Goal: Task Accomplishment & Management: Manage account settings

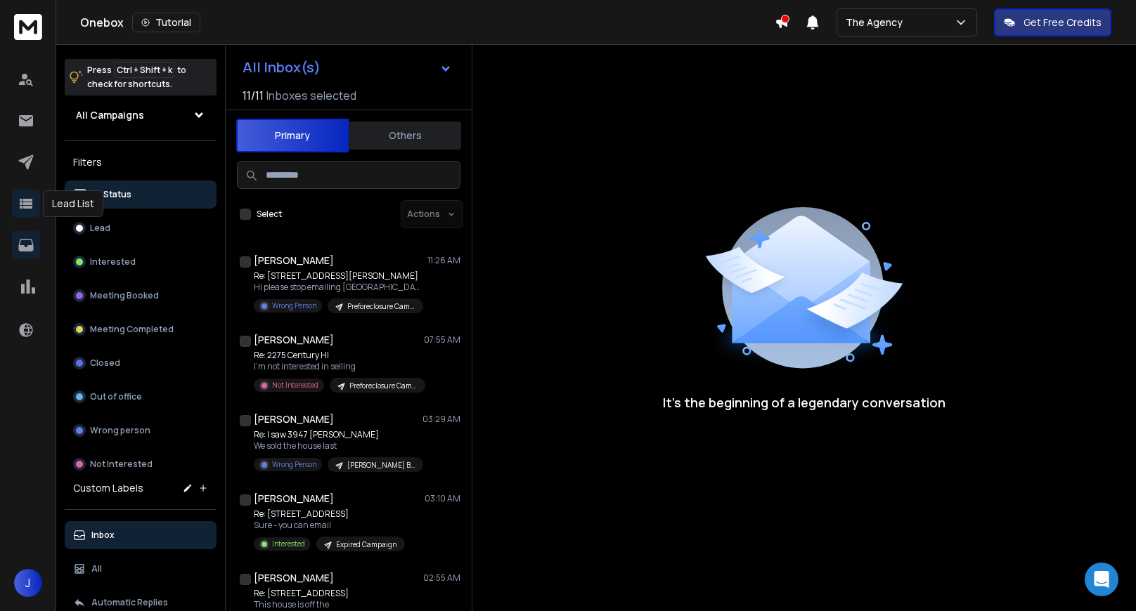
click at [17, 213] on link at bounding box center [26, 204] width 28 height 28
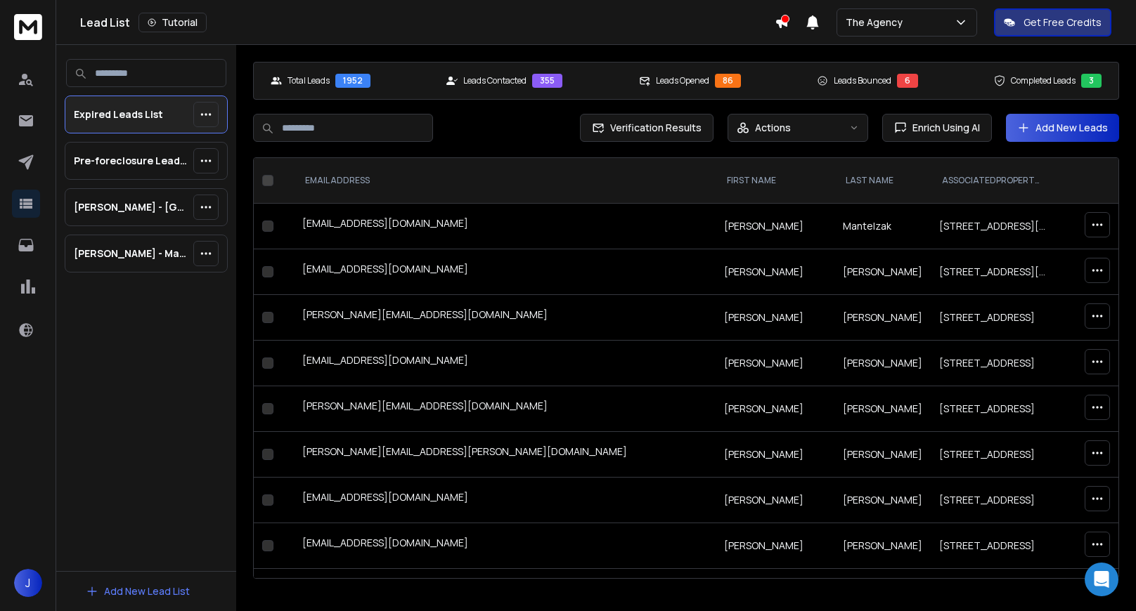
click at [672, 32] on div "Lead List Tutorial" at bounding box center [427, 23] width 694 height 20
click at [87, 174] on div "Pre-foreclosure Lead List" at bounding box center [146, 161] width 163 height 38
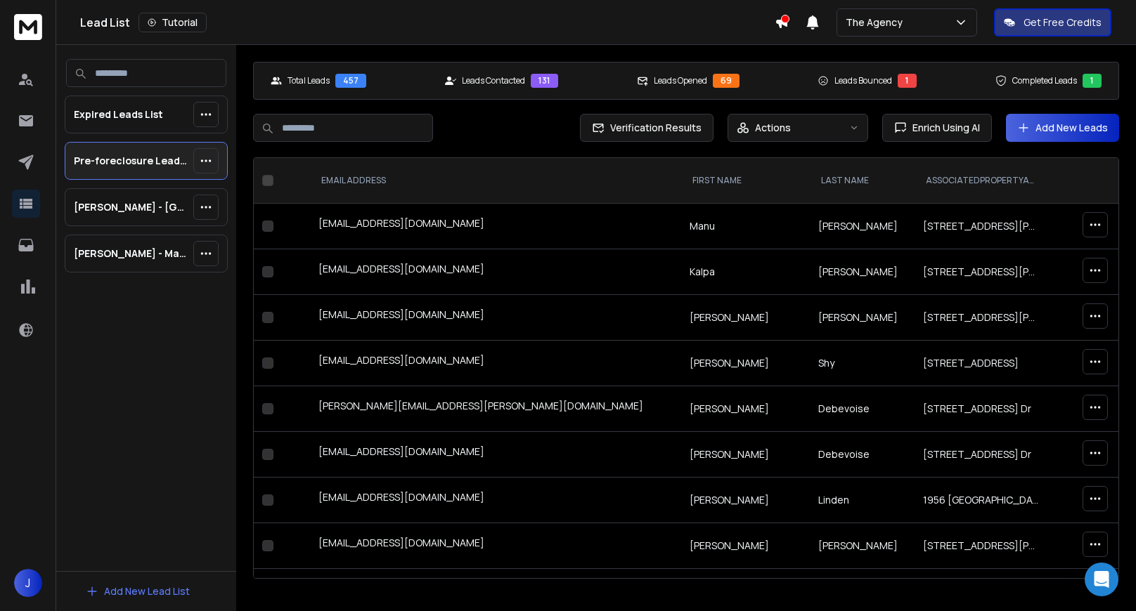
click at [1074, 141] on button "Add New Leads" at bounding box center [1062, 128] width 113 height 28
click at [1055, 122] on link "Add New Leads" at bounding box center [1062, 128] width 91 height 14
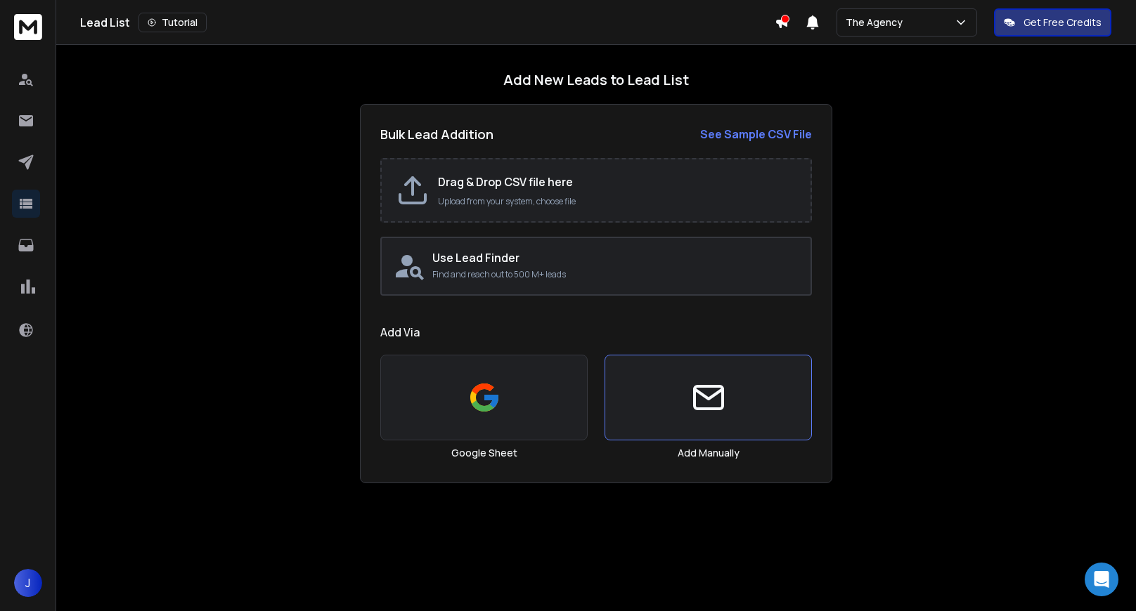
click at [680, 408] on div at bounding box center [707, 398] width 207 height 86
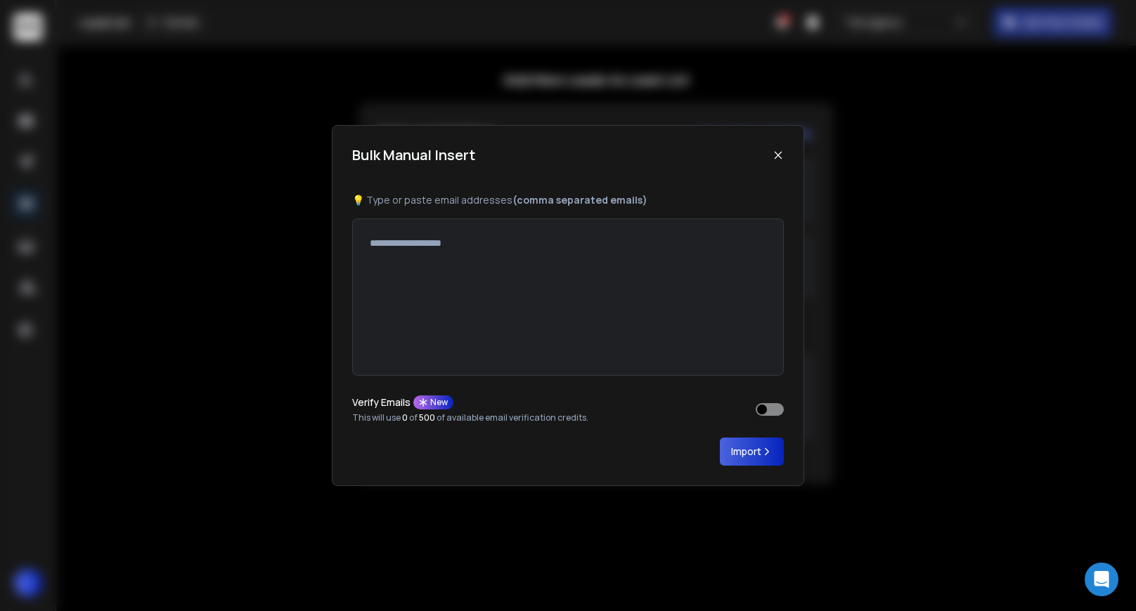
click at [767, 162] on div "Bulk Manual Insert" at bounding box center [568, 155] width 432 height 20
click at [767, 161] on div "Bulk Manual Insert" at bounding box center [568, 155] width 432 height 20
click at [773, 158] on icon at bounding box center [777, 155] width 11 height 11
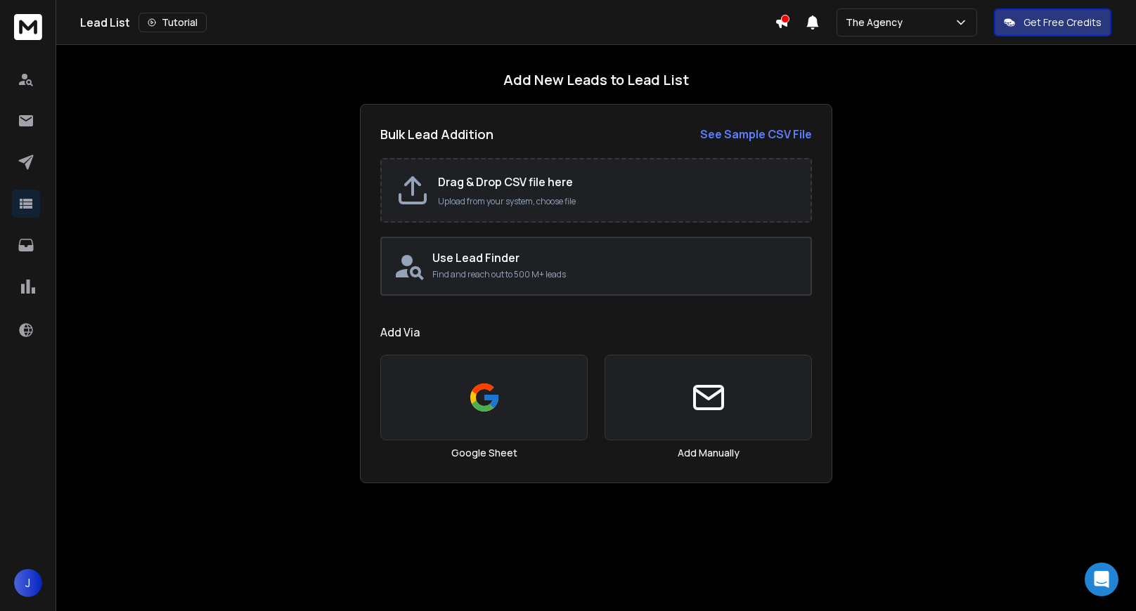
click at [577, 169] on div "Drag & Drop CSV file here Upload from your system, choose file" at bounding box center [596, 190] width 432 height 65
type input "**********"
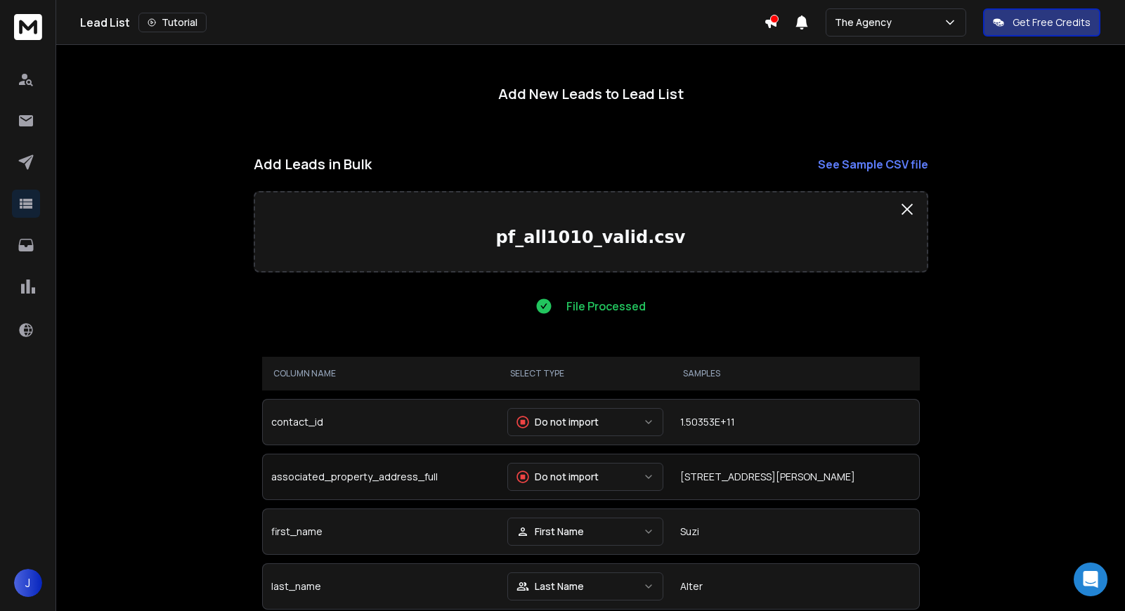
scroll to position [70, 0]
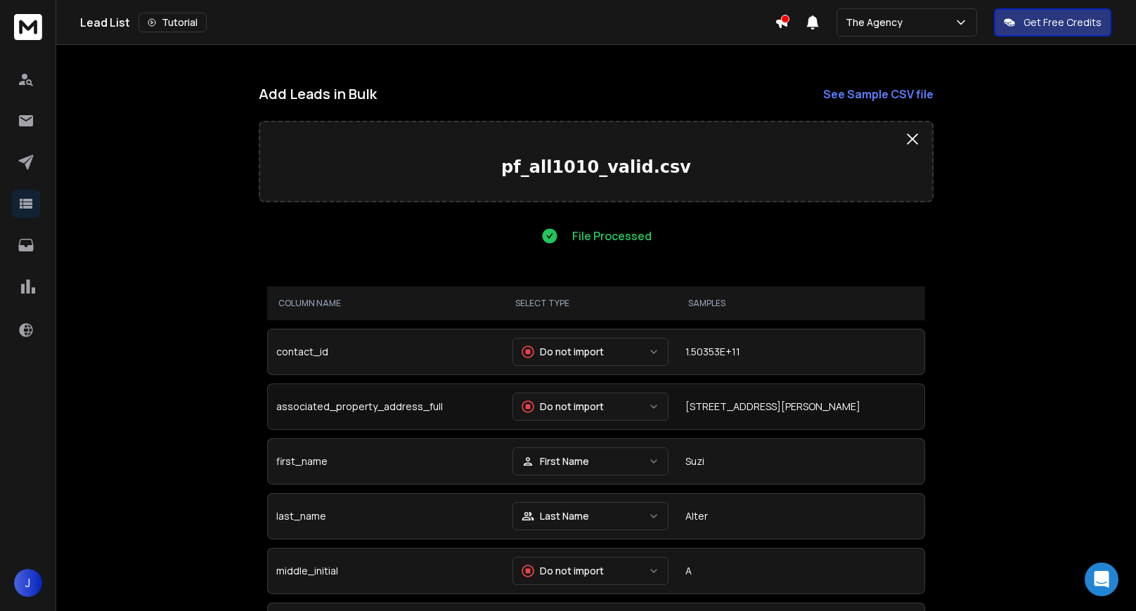
click at [606, 408] on button "Do not import" at bounding box center [590, 407] width 156 height 28
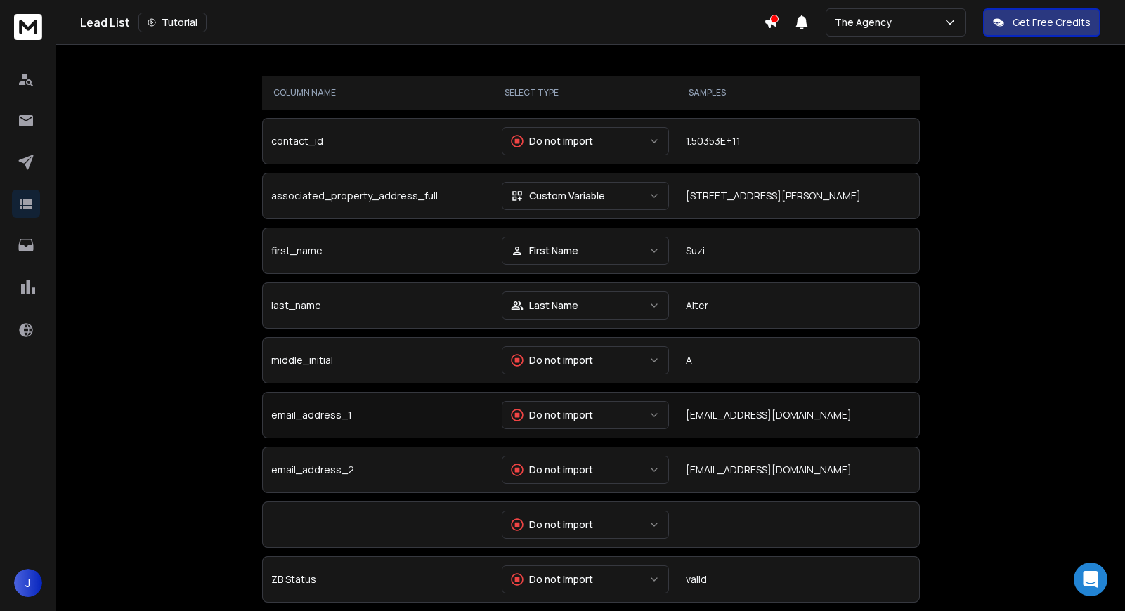
click at [609, 410] on button "Do not import" at bounding box center [585, 415] width 167 height 28
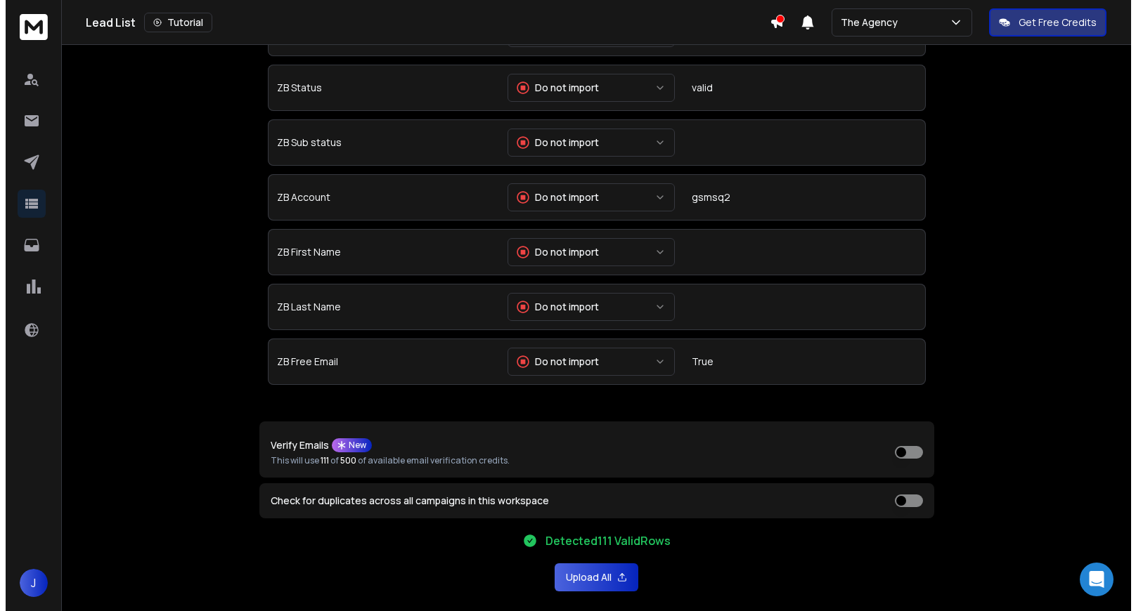
scroll to position [798, 0]
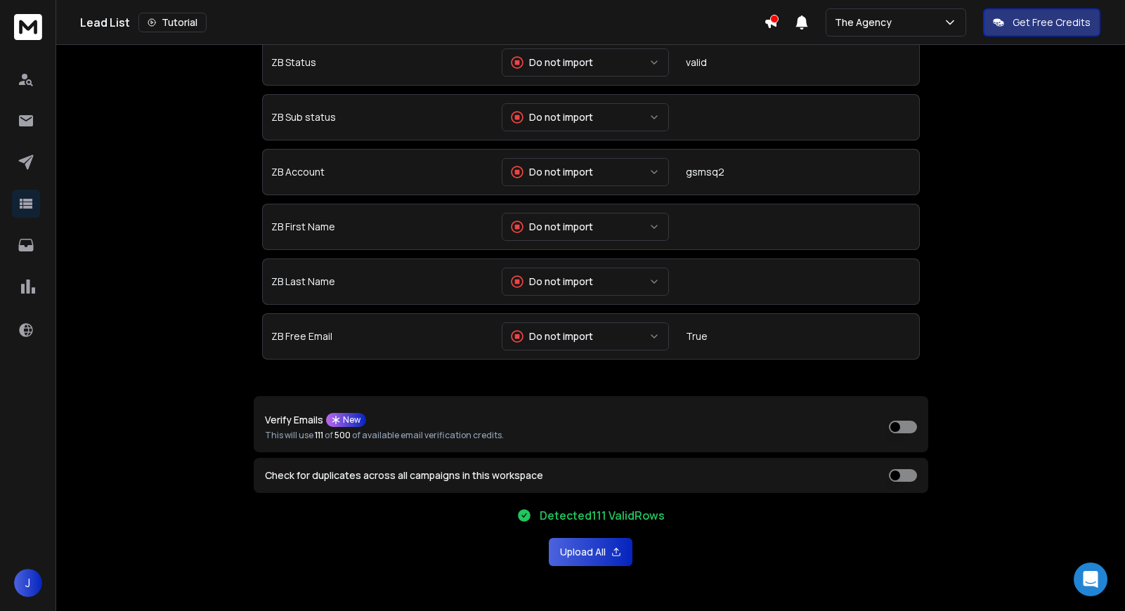
click at [584, 557] on button "Upload All" at bounding box center [591, 552] width 84 height 28
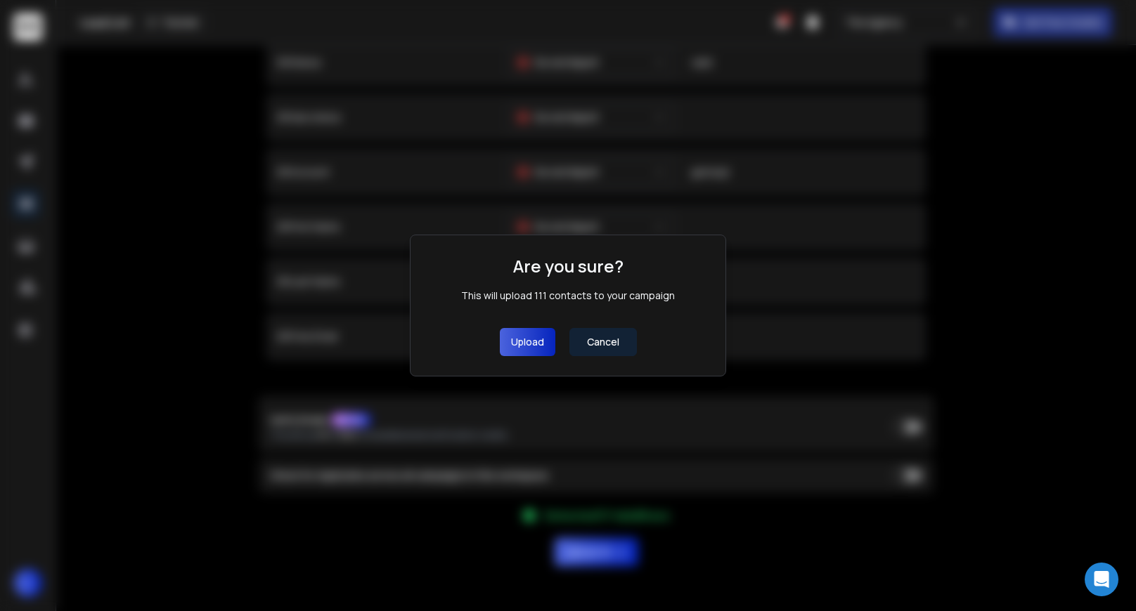
click at [533, 346] on button "Upload" at bounding box center [528, 342] width 56 height 28
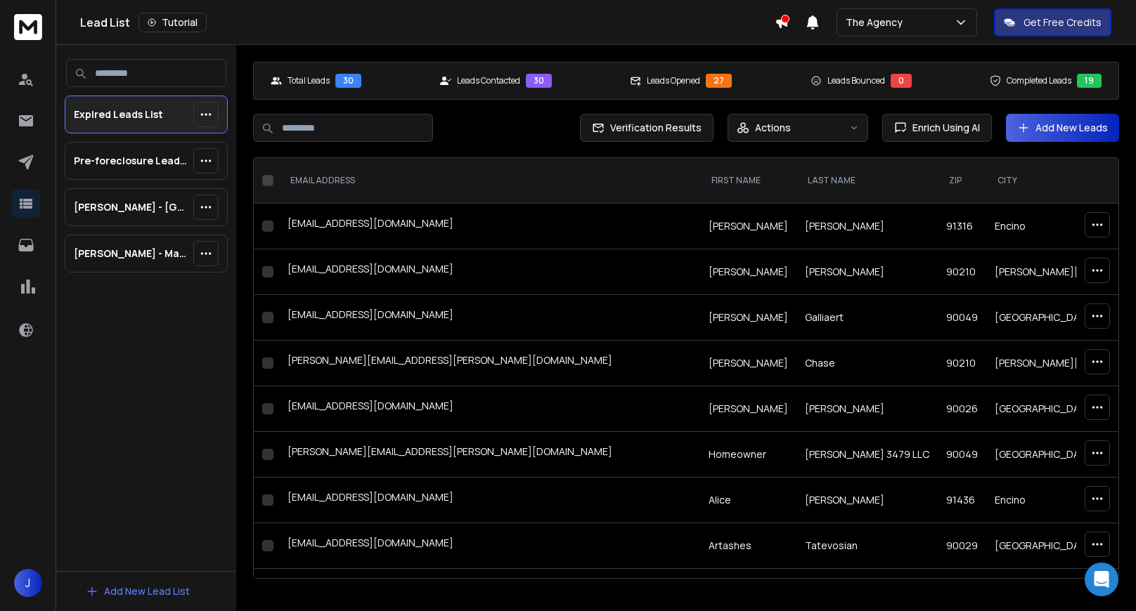
click at [739, 16] on div "Lead List Tutorial" at bounding box center [427, 23] width 694 height 20
click at [18, 162] on icon at bounding box center [26, 162] width 17 height 17
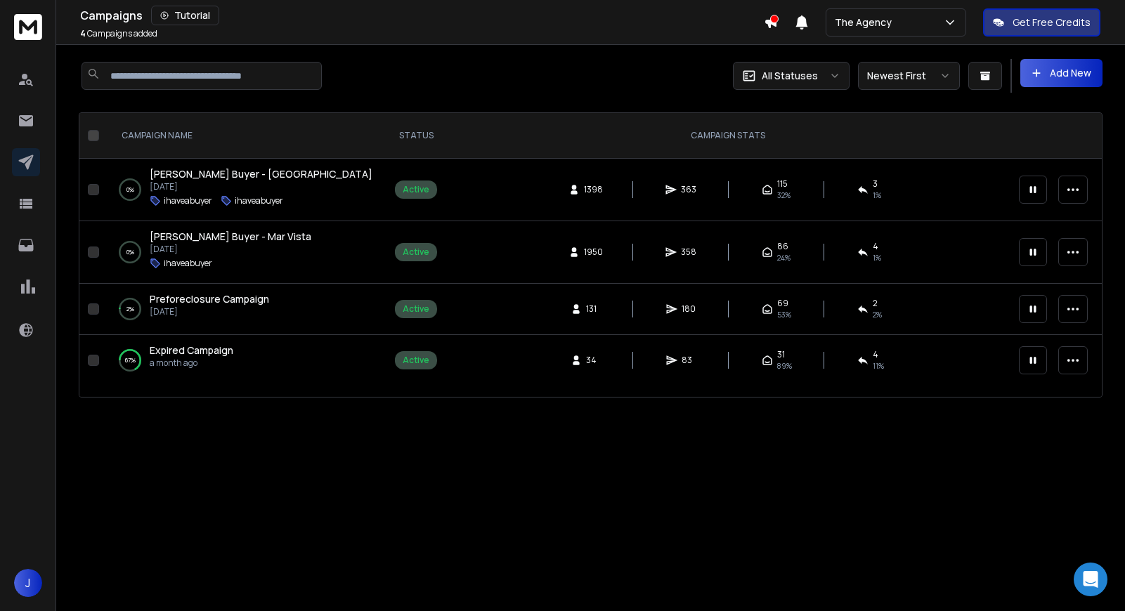
click at [283, 318] on div "2 % Preforeclosure Campaign [DATE]" at bounding box center [246, 309] width 254 height 34
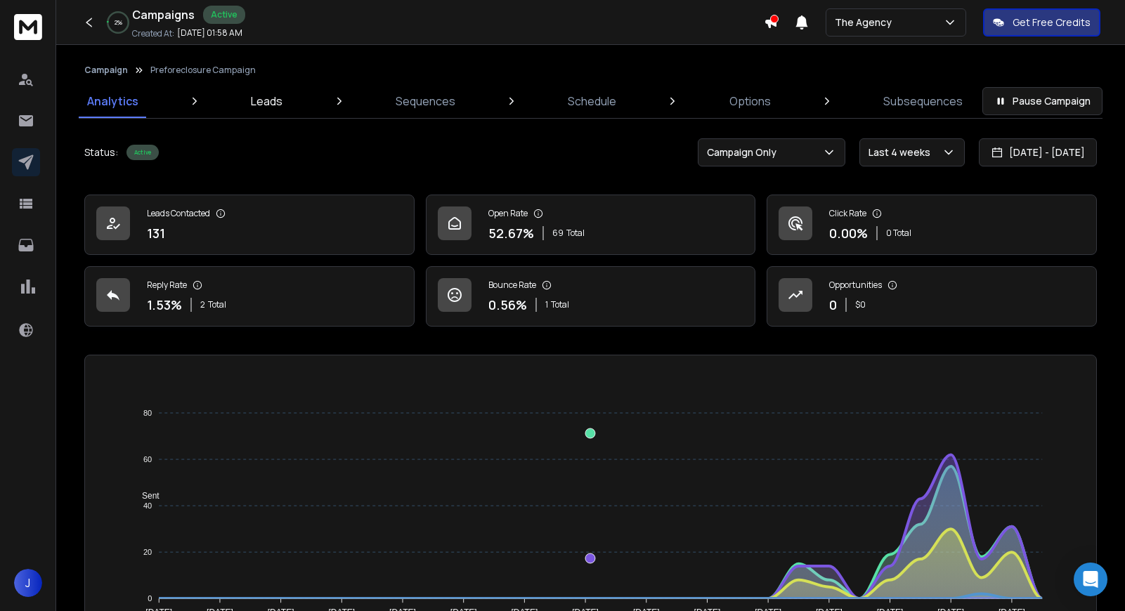
click at [271, 94] on p "Leads" at bounding box center [267, 101] width 32 height 17
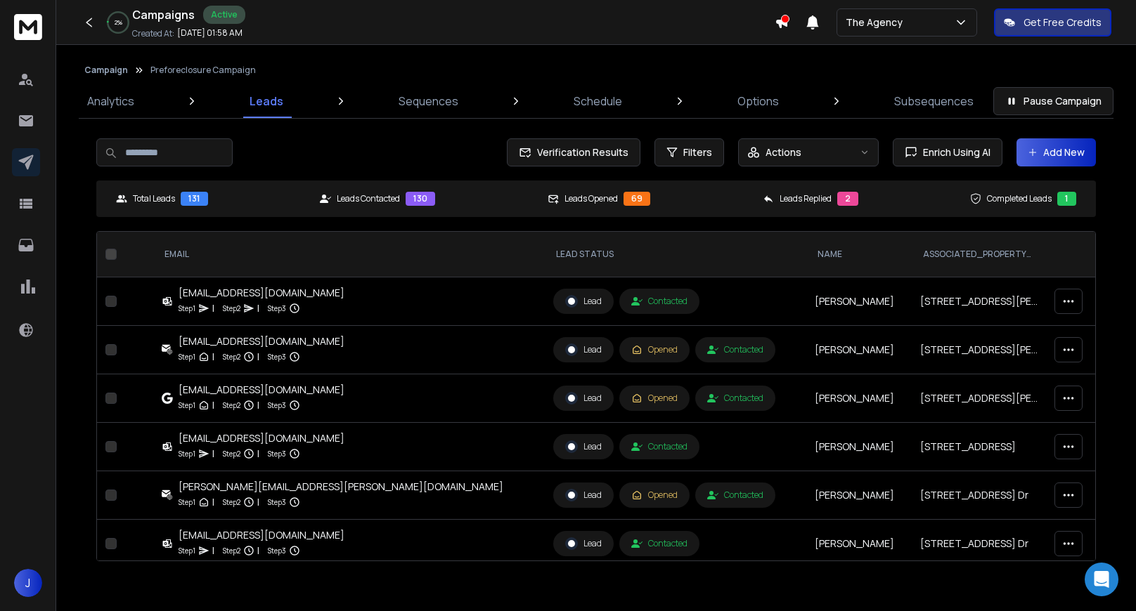
click at [1044, 155] on button "Add New" at bounding box center [1055, 152] width 79 height 28
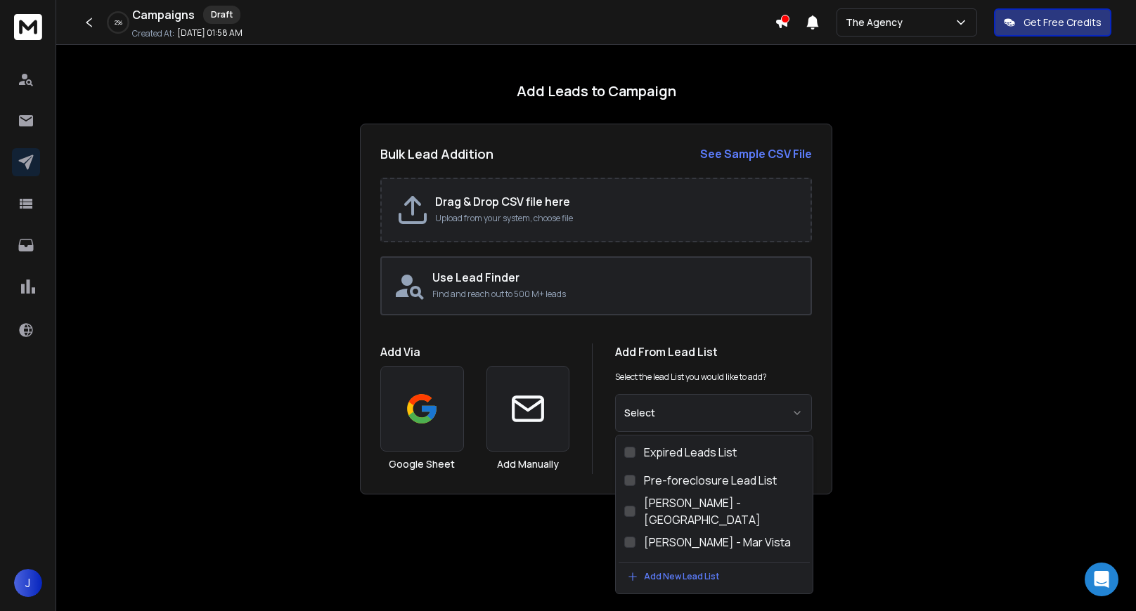
click at [714, 407] on button "Select" at bounding box center [713, 413] width 197 height 38
click at [687, 475] on div "Pre-foreclosure Lead List" at bounding box center [710, 480] width 133 height 17
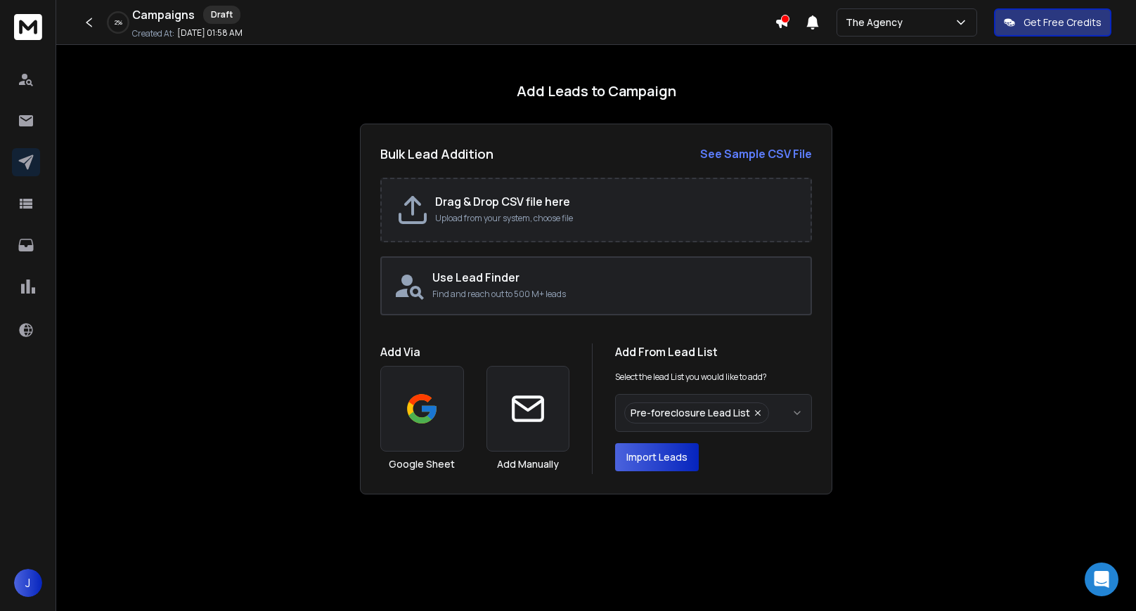
click at [903, 462] on div "Add Leads to Campaign Bulk Lead Addition See Sample CSV File Drag & Drop CSV fi…" at bounding box center [596, 288] width 720 height 413
click at [676, 463] on button "Import Leads" at bounding box center [657, 457] width 84 height 28
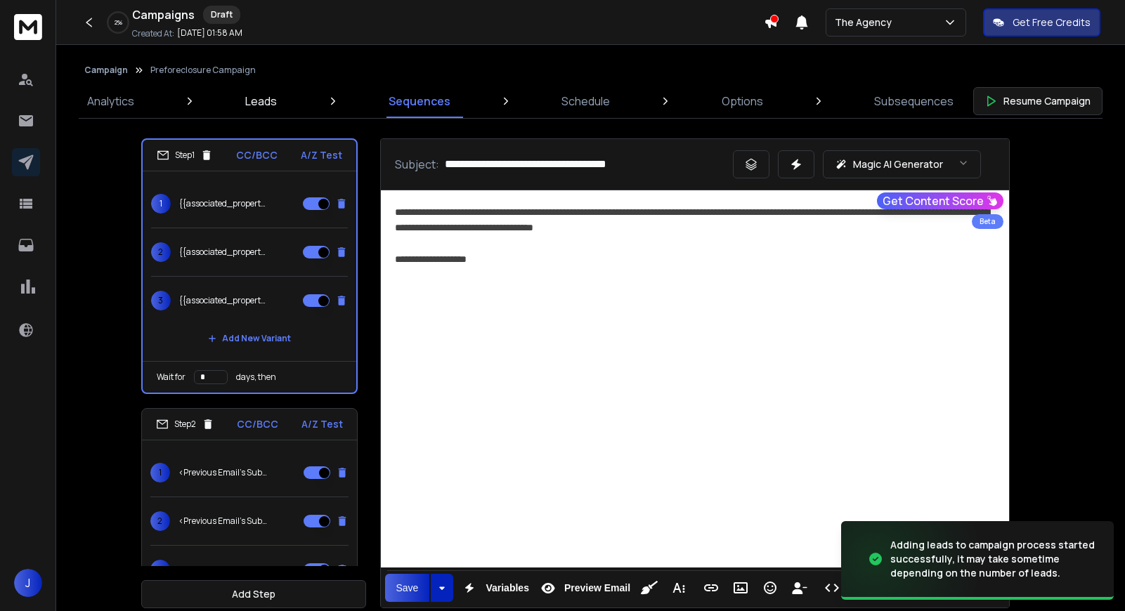
click at [270, 111] on link "Leads" at bounding box center [261, 101] width 48 height 34
